Goal: Information Seeking & Learning: Check status

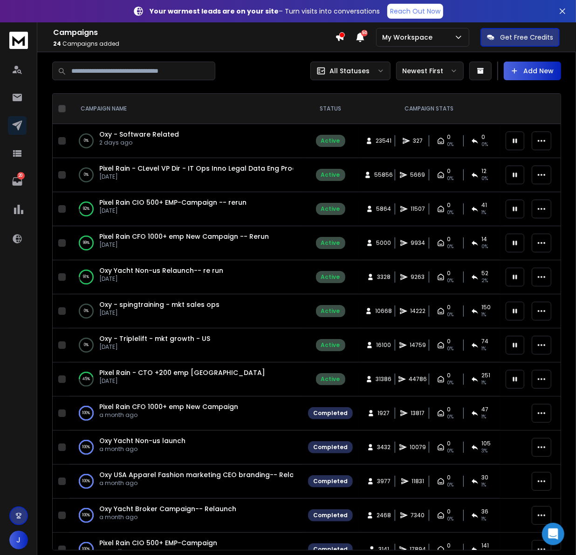
click at [126, 134] on span "Oxy - Software Related" at bounding box center [139, 134] width 80 height 9
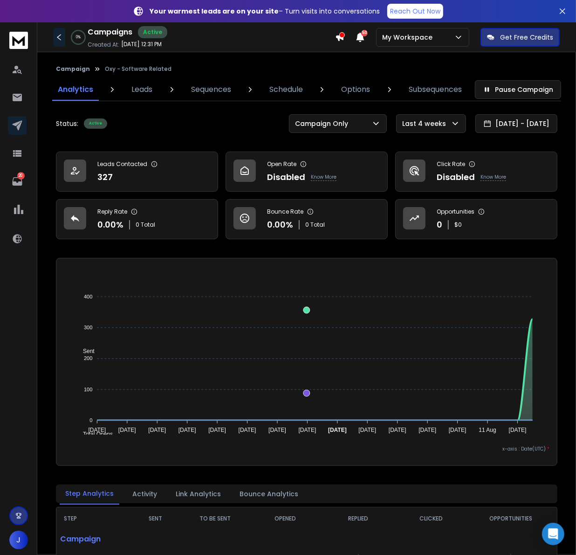
click at [62, 40] on icon at bounding box center [59, 37] width 8 height 8
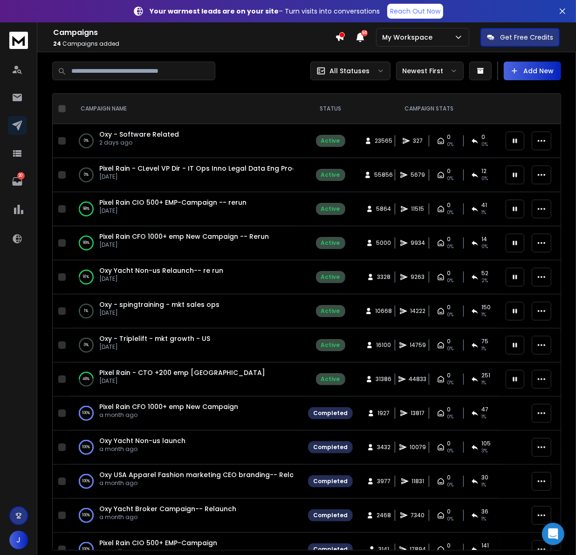
click at [571, 13] on div "Your warmest leads are on your site – Turn visits into conversations Reach Out …" at bounding box center [288, 11] width 576 height 22
click at [565, 12] on icon at bounding box center [563, 11] width 8 height 8
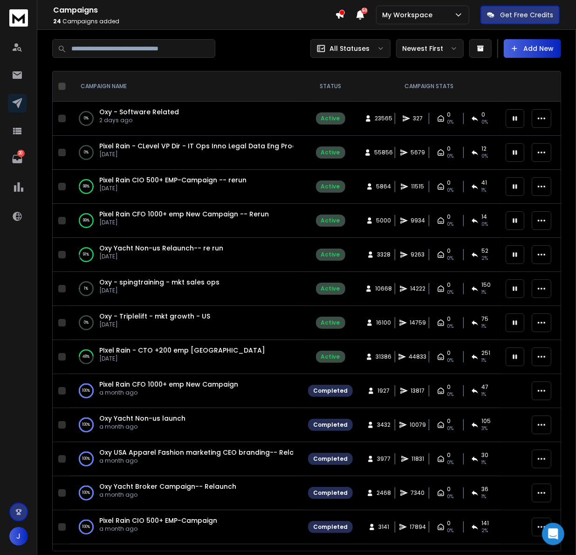
click at [238, 83] on th "CAMPAIGN NAME" at bounding box center [185, 86] width 233 height 30
click at [208, 50] on input at bounding box center [133, 48] width 163 height 19
click at [242, 50] on div at bounding box center [179, 48] width 255 height 19
click at [241, 42] on div at bounding box center [179, 48] width 255 height 19
